Goal: Information Seeking & Learning: Check status

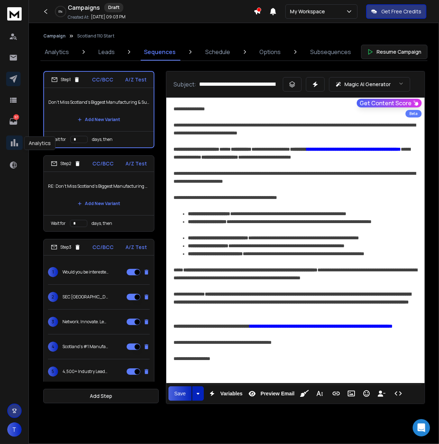
click at [12, 144] on icon at bounding box center [14, 142] width 7 height 7
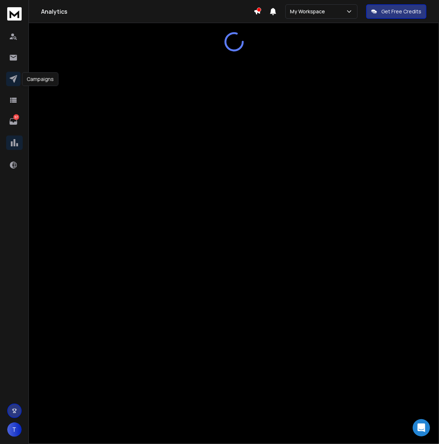
click at [11, 79] on icon at bounding box center [13, 79] width 9 height 9
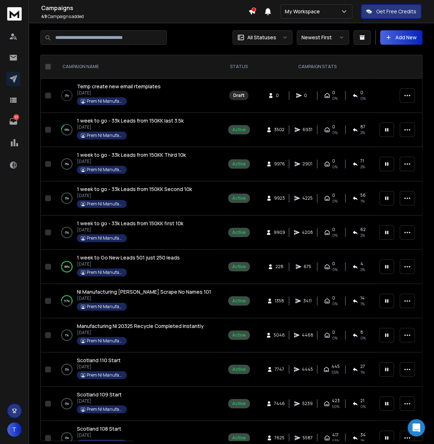
click at [90, 157] on span "1 week to go - 33k Leads from 150KK Third 10k" at bounding box center [131, 155] width 109 height 7
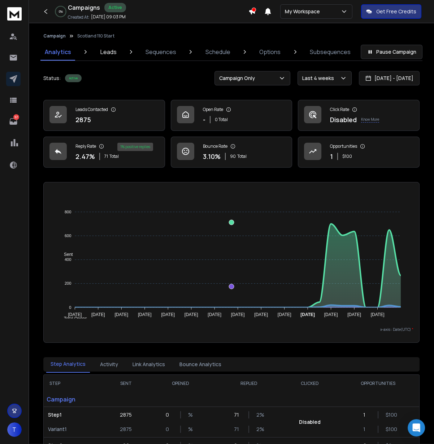
click at [109, 51] on p "Leads" at bounding box center [108, 52] width 16 height 9
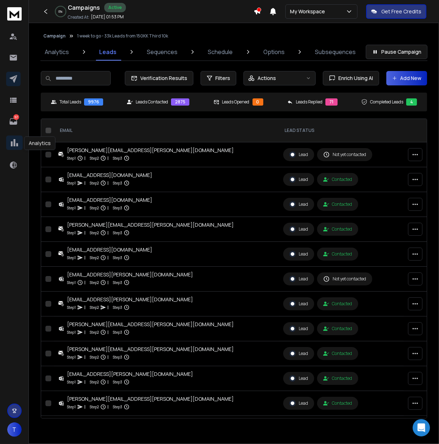
click at [12, 143] on icon at bounding box center [14, 142] width 11 height 11
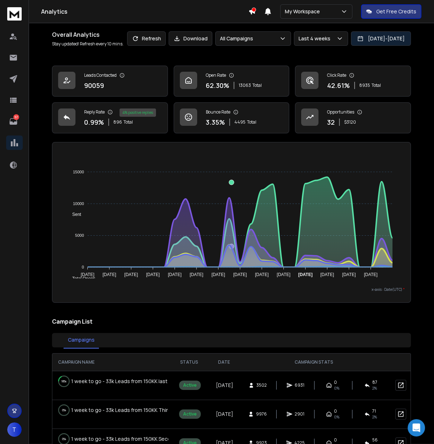
click at [359, 41] on button "[DATE] - [DATE]" at bounding box center [381, 38] width 60 height 14
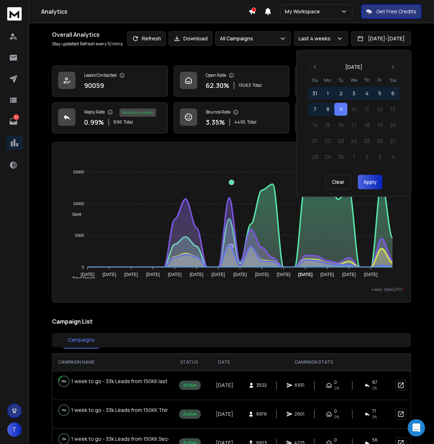
click at [341, 109] on button "9" at bounding box center [340, 109] width 13 height 13
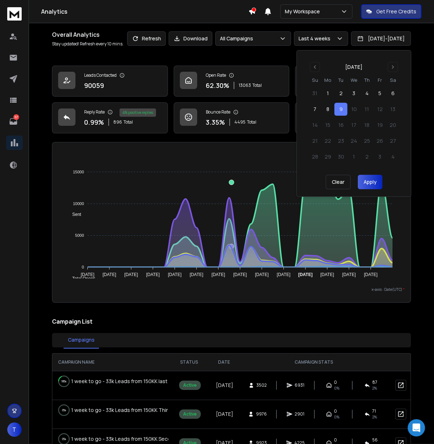
click at [370, 183] on button "Apply" at bounding box center [369, 182] width 25 height 14
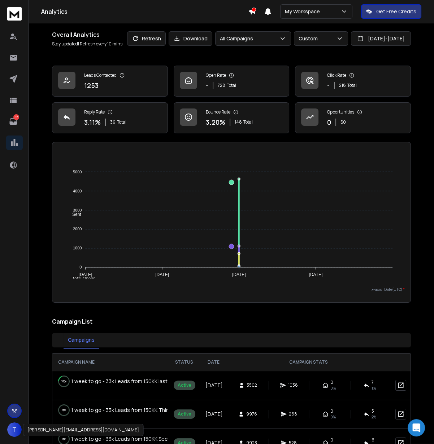
click at [13, 430] on span "T" at bounding box center [14, 430] width 14 height 14
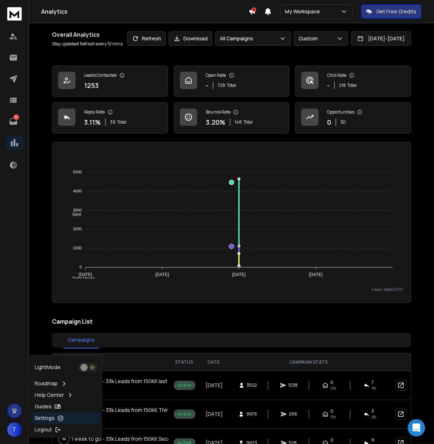
click at [35, 417] on p "Settings" at bounding box center [45, 418] width 20 height 7
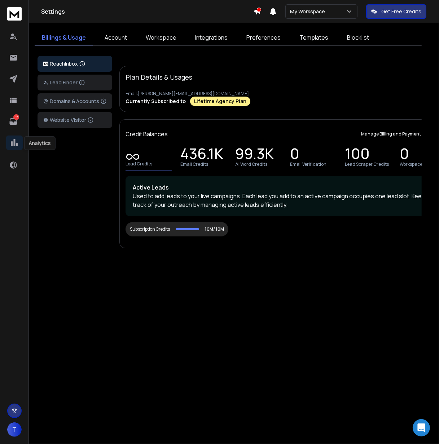
click at [16, 145] on icon at bounding box center [14, 142] width 11 height 11
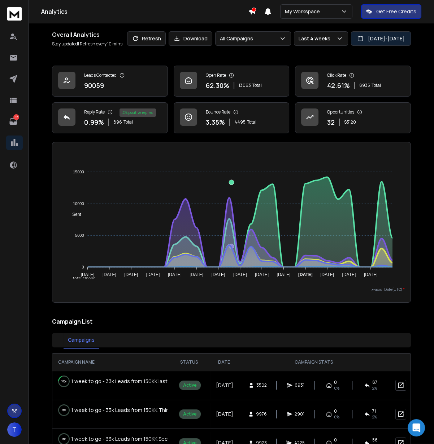
click at [367, 41] on button "[DATE] - [DATE]" at bounding box center [381, 38] width 60 height 14
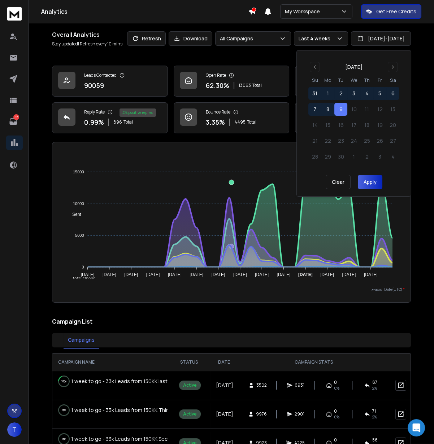
click at [339, 107] on button "9" at bounding box center [340, 109] width 13 height 13
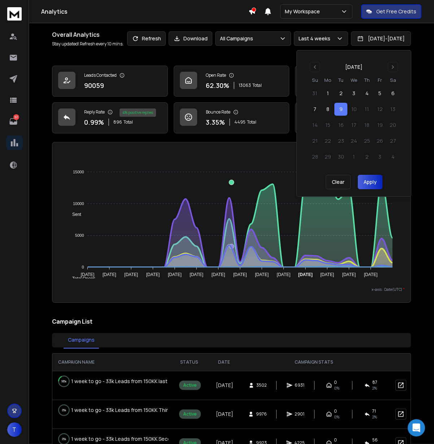
click at [368, 178] on button "Apply" at bounding box center [369, 182] width 25 height 14
